Goal: Find specific page/section: Find specific page/section

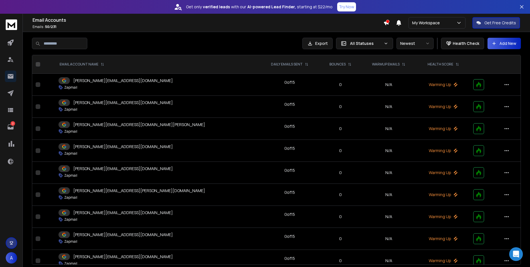
click at [116, 79] on div "[PERSON_NAME][EMAIL_ADDRESS][DOMAIN_NAME]" at bounding box center [158, 80] width 198 height 7
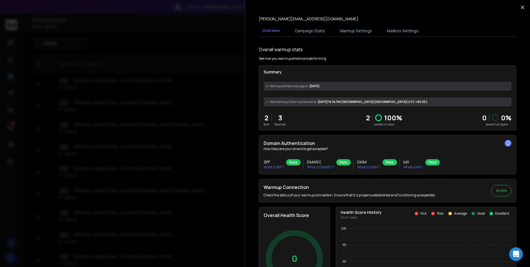
click at [521, 7] on icon "button" at bounding box center [522, 7] width 3 height 3
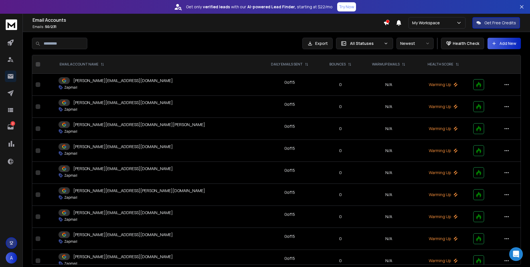
click at [102, 126] on p "[PERSON_NAME][EMAIL_ADDRESS][DOMAIN_NAME][PERSON_NAME]" at bounding box center [139, 125] width 132 height 6
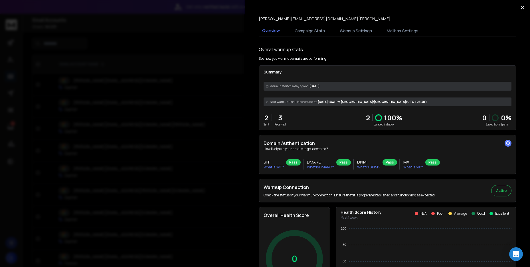
click at [521, 7] on icon "button" at bounding box center [522, 7] width 3 height 3
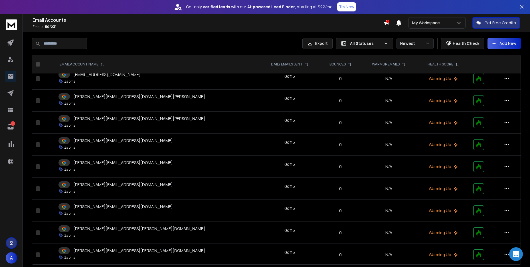
scroll to position [210, 0]
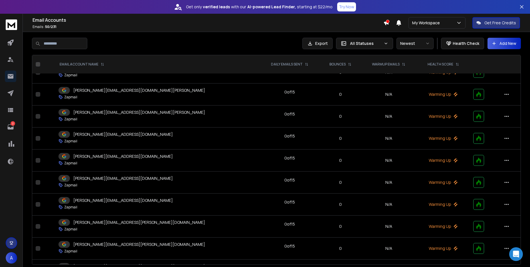
click at [115, 134] on div "[PERSON_NAME][EMAIL_ADDRESS][DOMAIN_NAME]" at bounding box center [158, 134] width 198 height 7
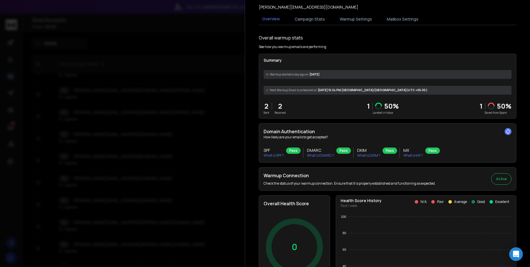
scroll to position [0, 0]
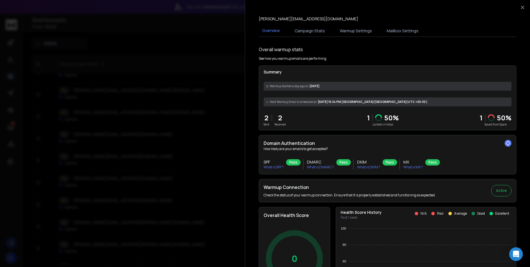
click at [216, 144] on div at bounding box center [265, 133] width 530 height 267
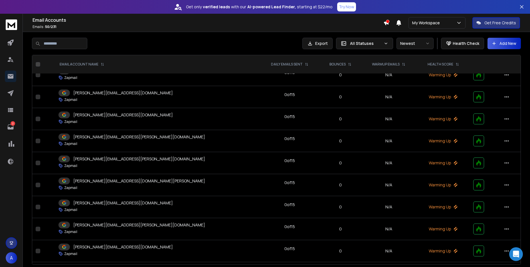
scroll to position [343, 0]
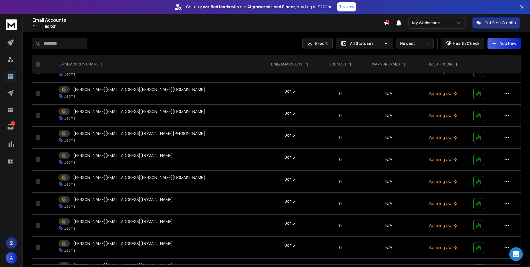
click at [124, 154] on div "[PERSON_NAME][EMAIL_ADDRESS][DOMAIN_NAME]" at bounding box center [158, 155] width 198 height 7
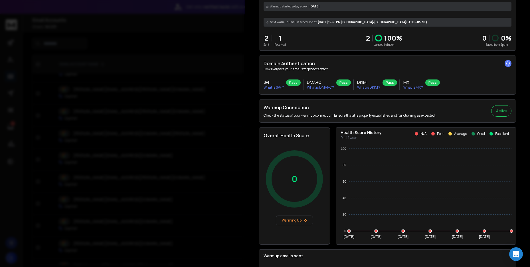
scroll to position [0, 0]
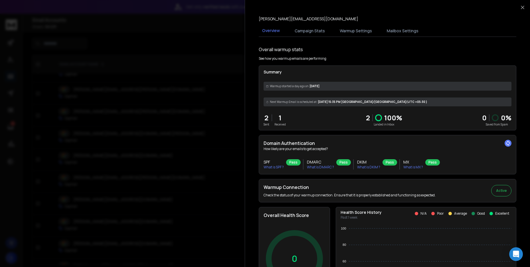
click at [197, 138] on div at bounding box center [265, 133] width 530 height 267
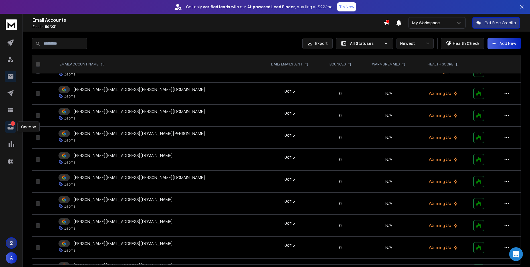
click at [11, 127] on icon at bounding box center [10, 126] width 7 height 7
